Goal: Task Accomplishment & Management: Manage account settings

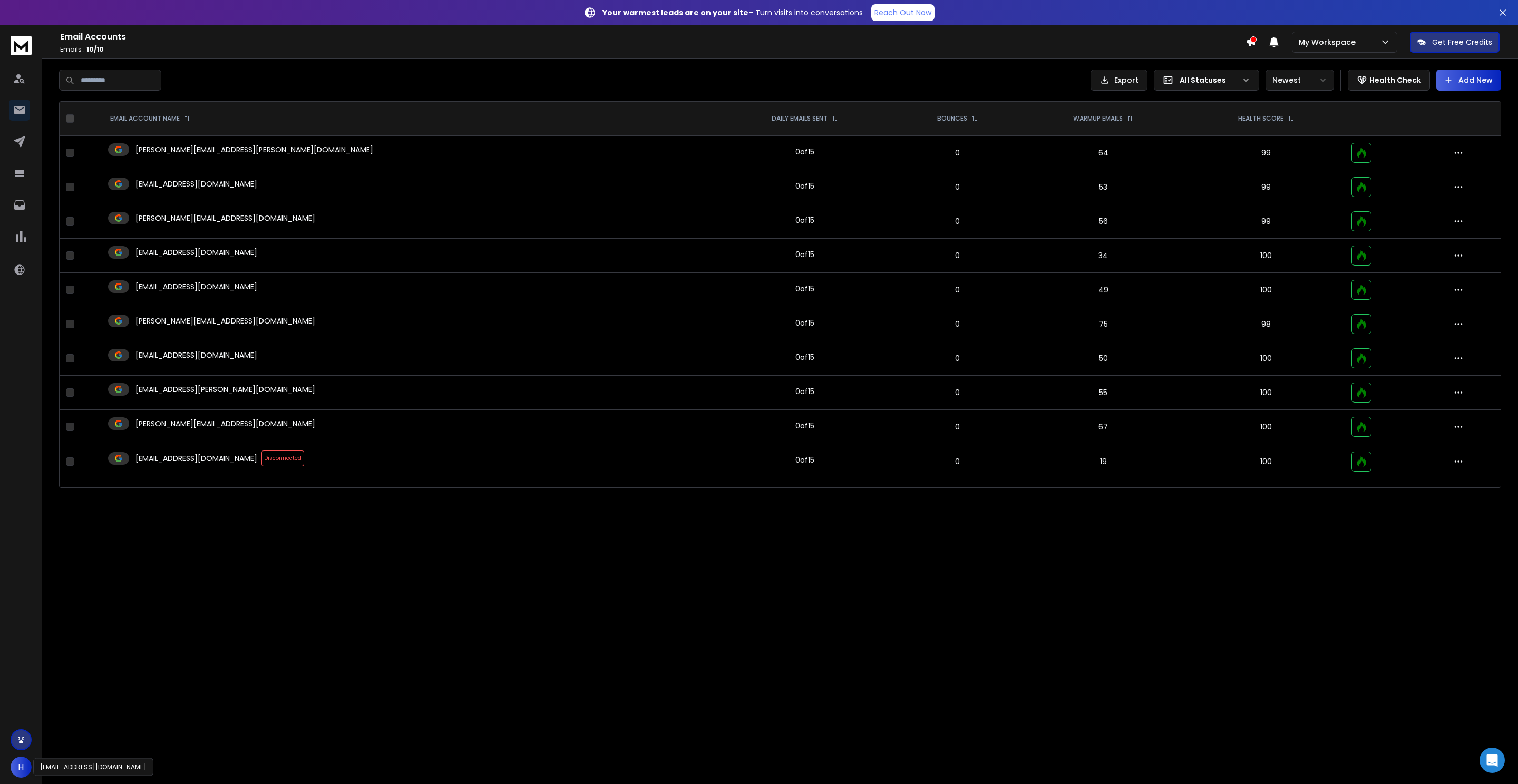
click at [19, 771] on span "H" at bounding box center [21, 767] width 21 height 21
click at [100, 751] on div "Settings" at bounding box center [95, 748] width 100 height 16
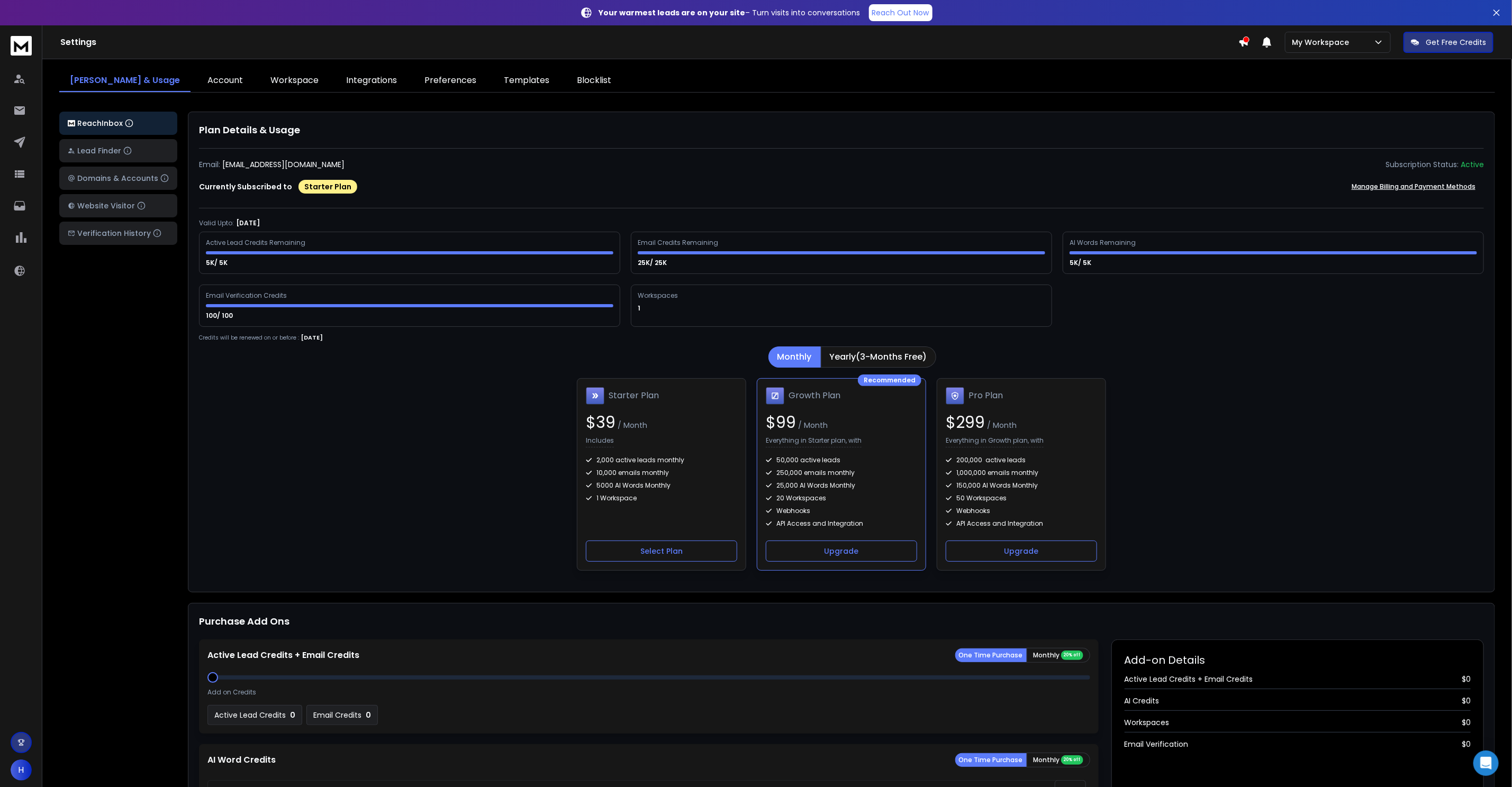
click at [197, 81] on link "Account" at bounding box center [225, 81] width 57 height 23
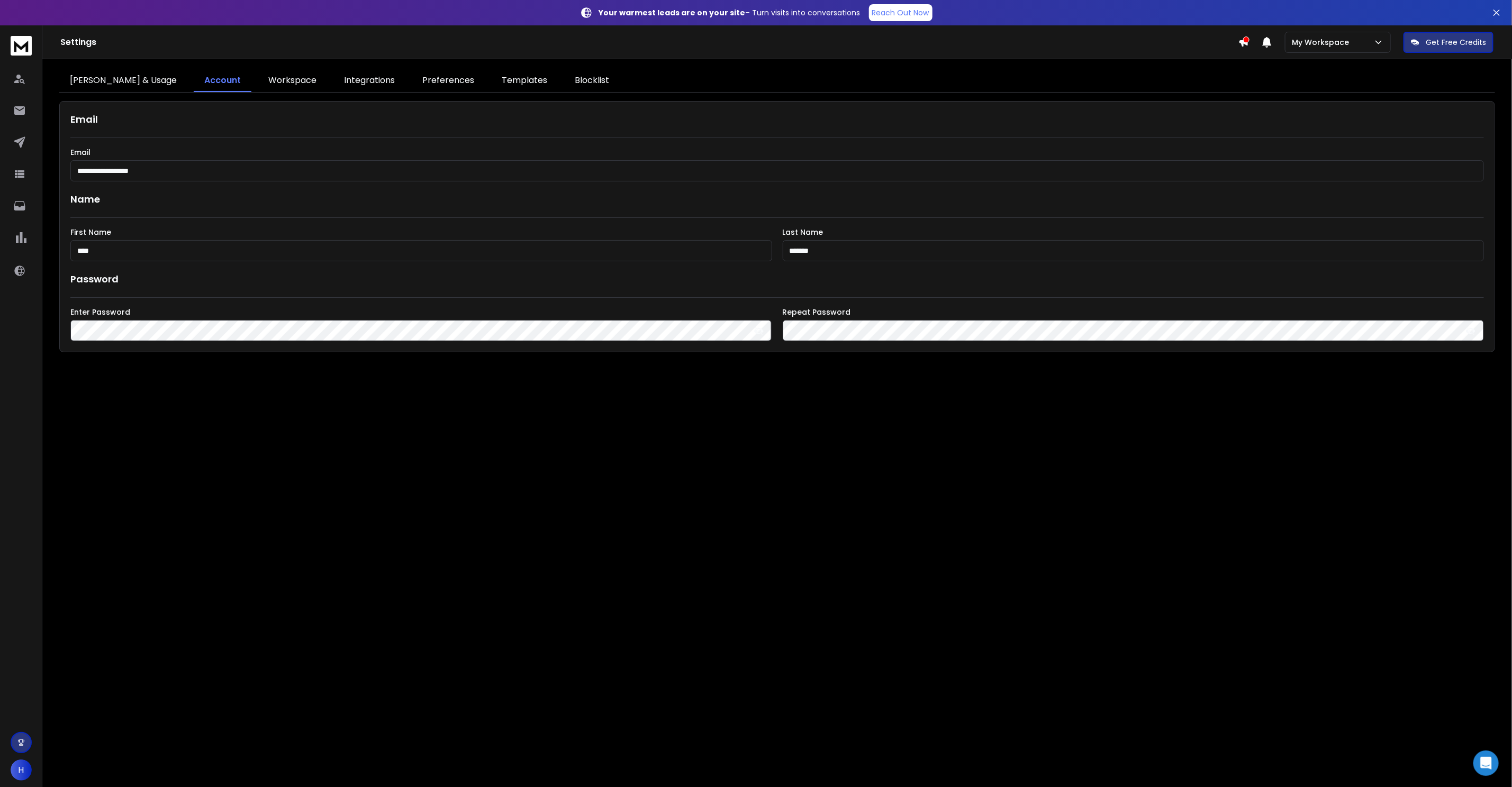
click at [114, 82] on link "[PERSON_NAME] & Usage" at bounding box center [123, 81] width 128 height 23
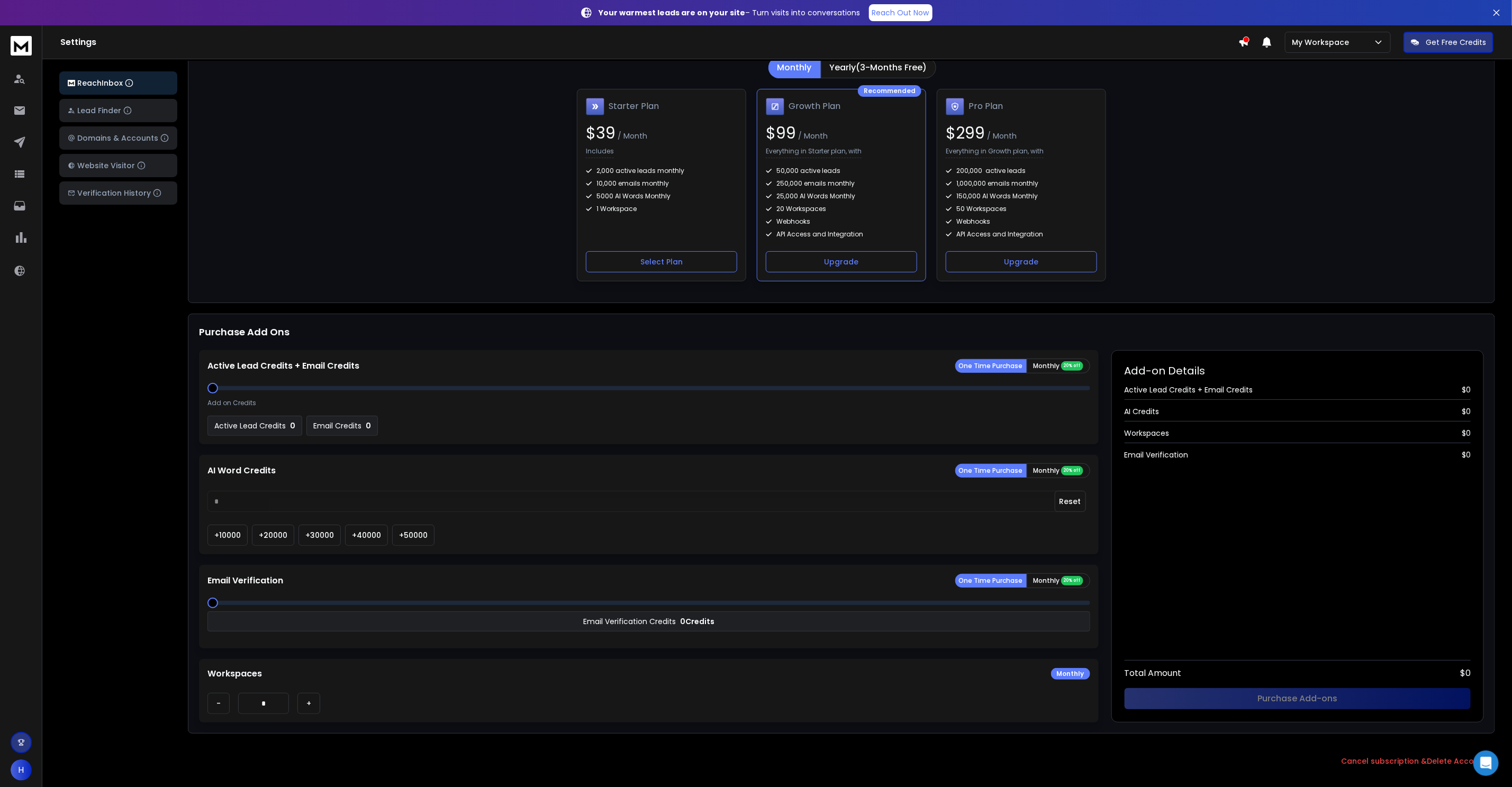
scroll to position [44, 0]
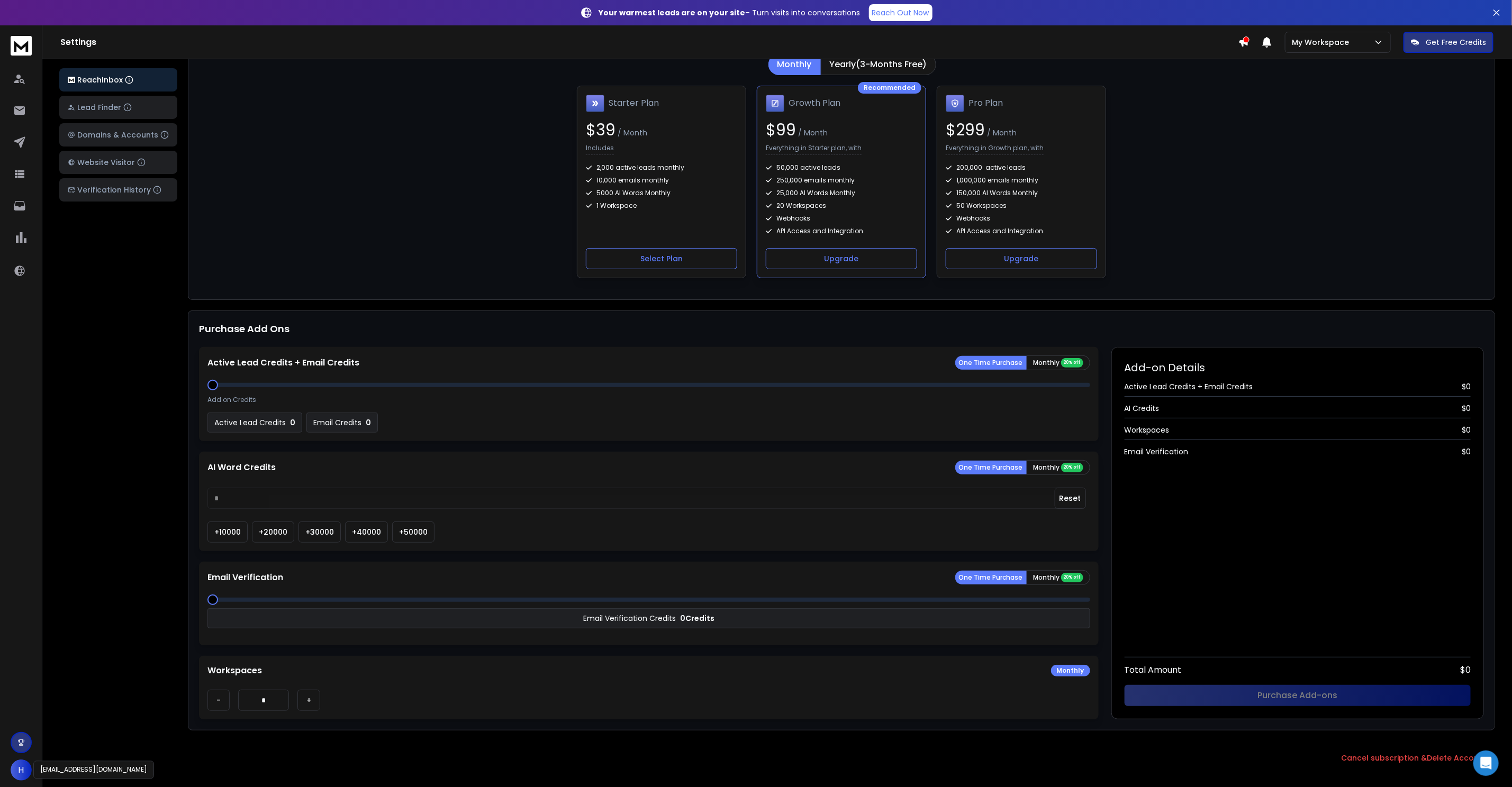
click at [18, 774] on span "H" at bounding box center [21, 770] width 21 height 21
click at [79, 716] on p "Help Center" at bounding box center [72, 718] width 44 height 10
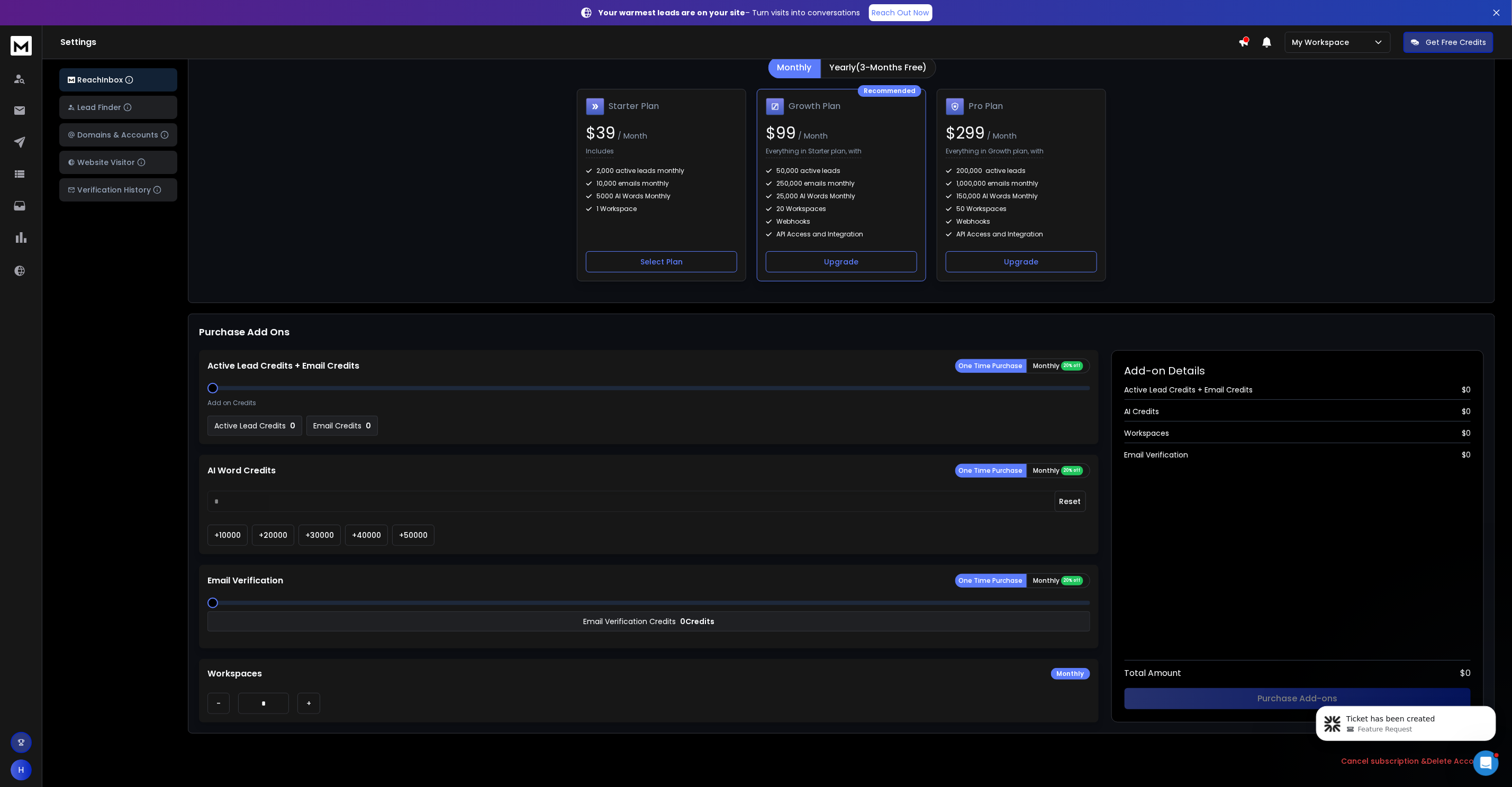
scroll to position [0, 0]
